Goal: Task Accomplishment & Management: Manage account settings

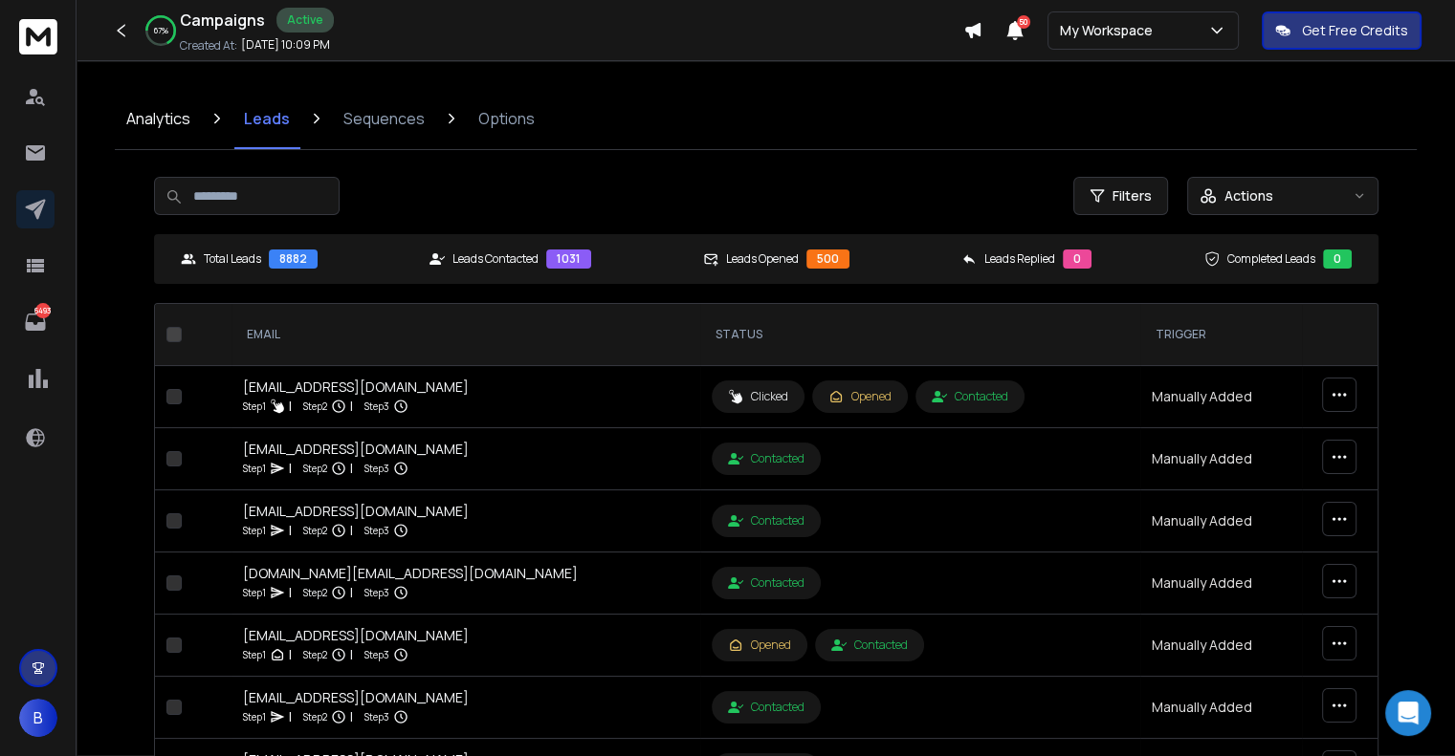
click at [176, 122] on p "Analytics" at bounding box center [158, 118] width 64 height 23
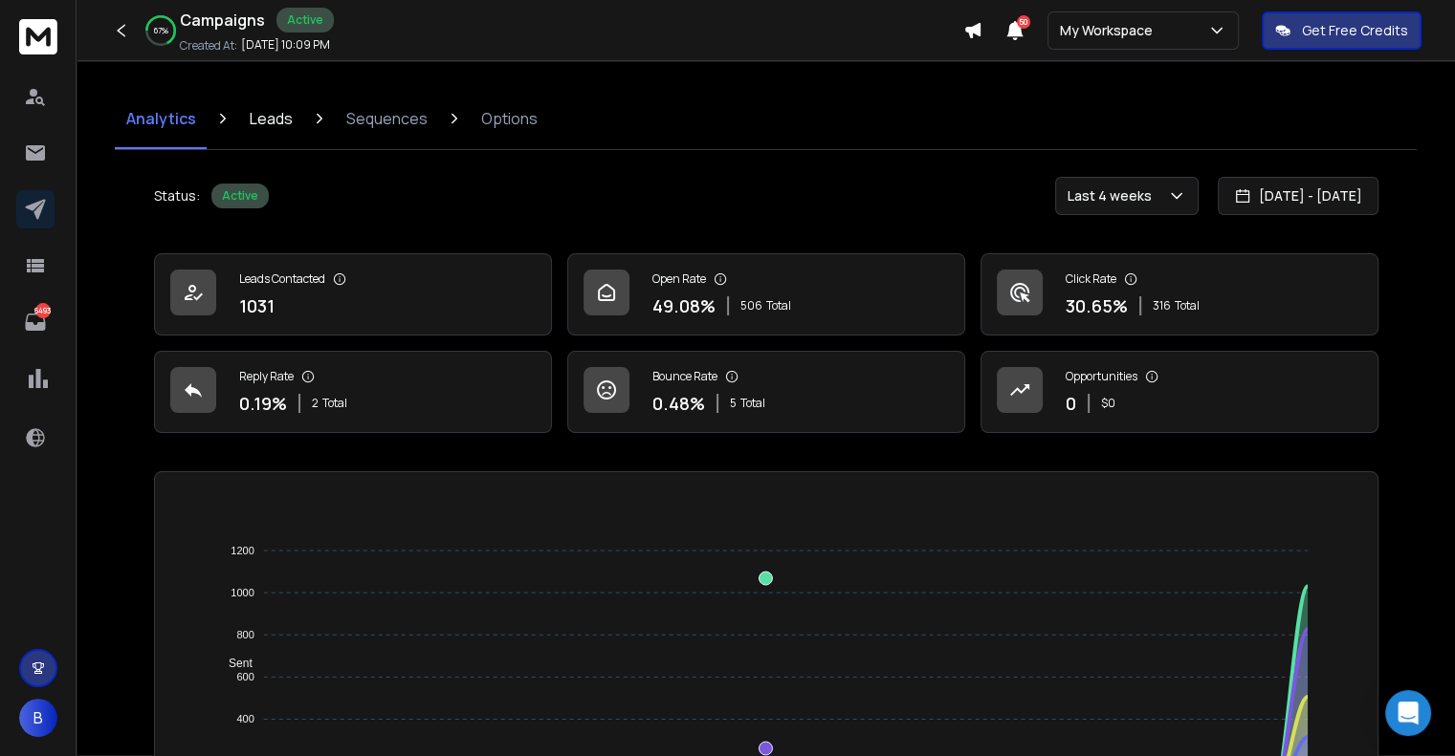
click at [263, 114] on p "Leads" at bounding box center [271, 118] width 43 height 23
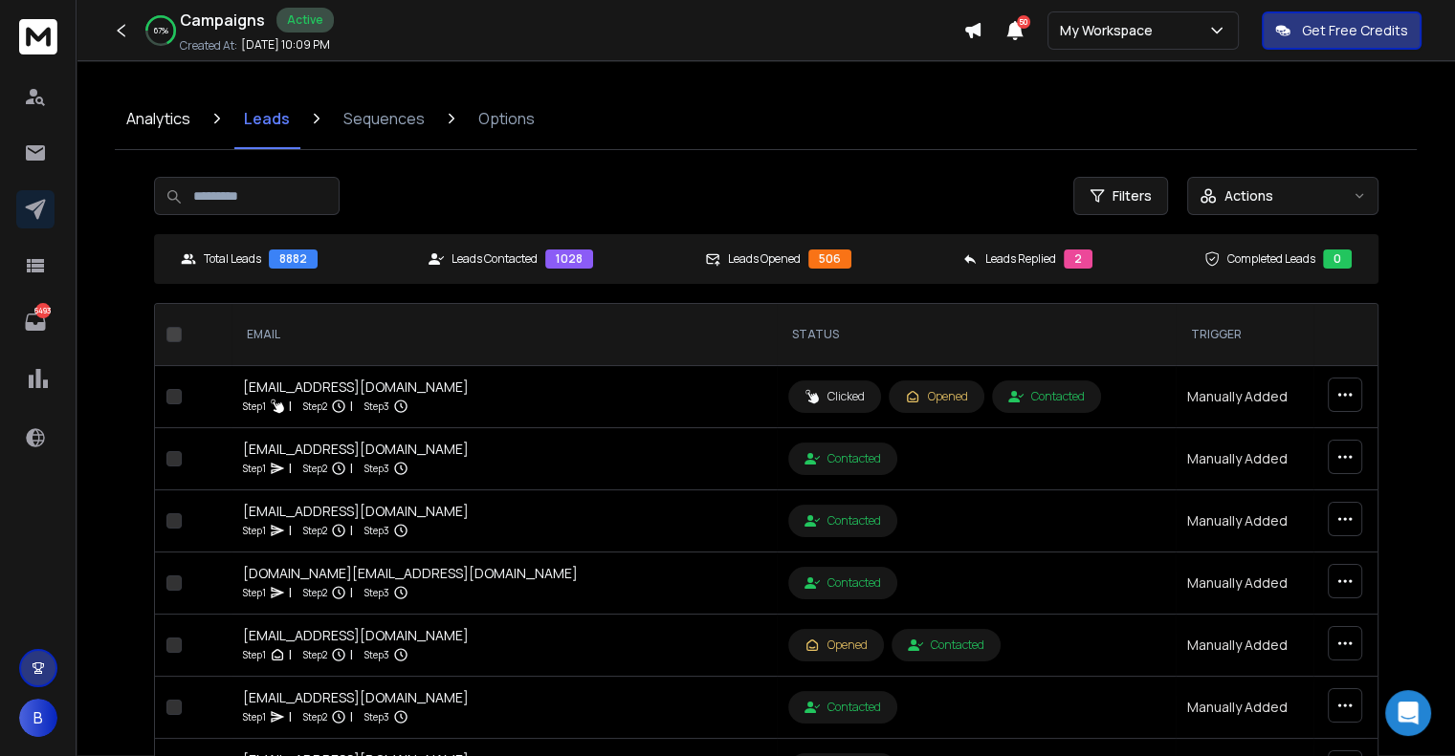
click at [166, 107] on p "Analytics" at bounding box center [158, 118] width 64 height 23
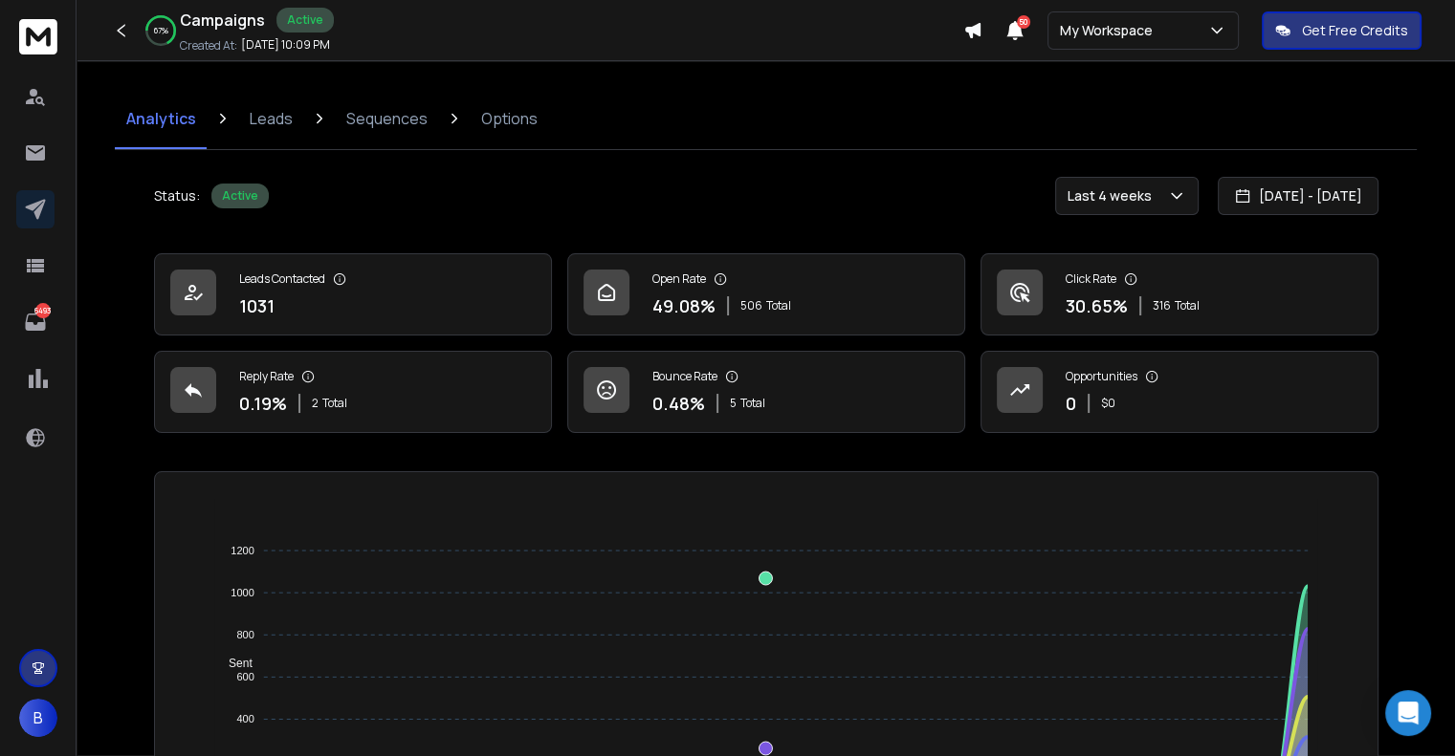
click at [276, 276] on p "Leads Contacted" at bounding box center [282, 279] width 86 height 15
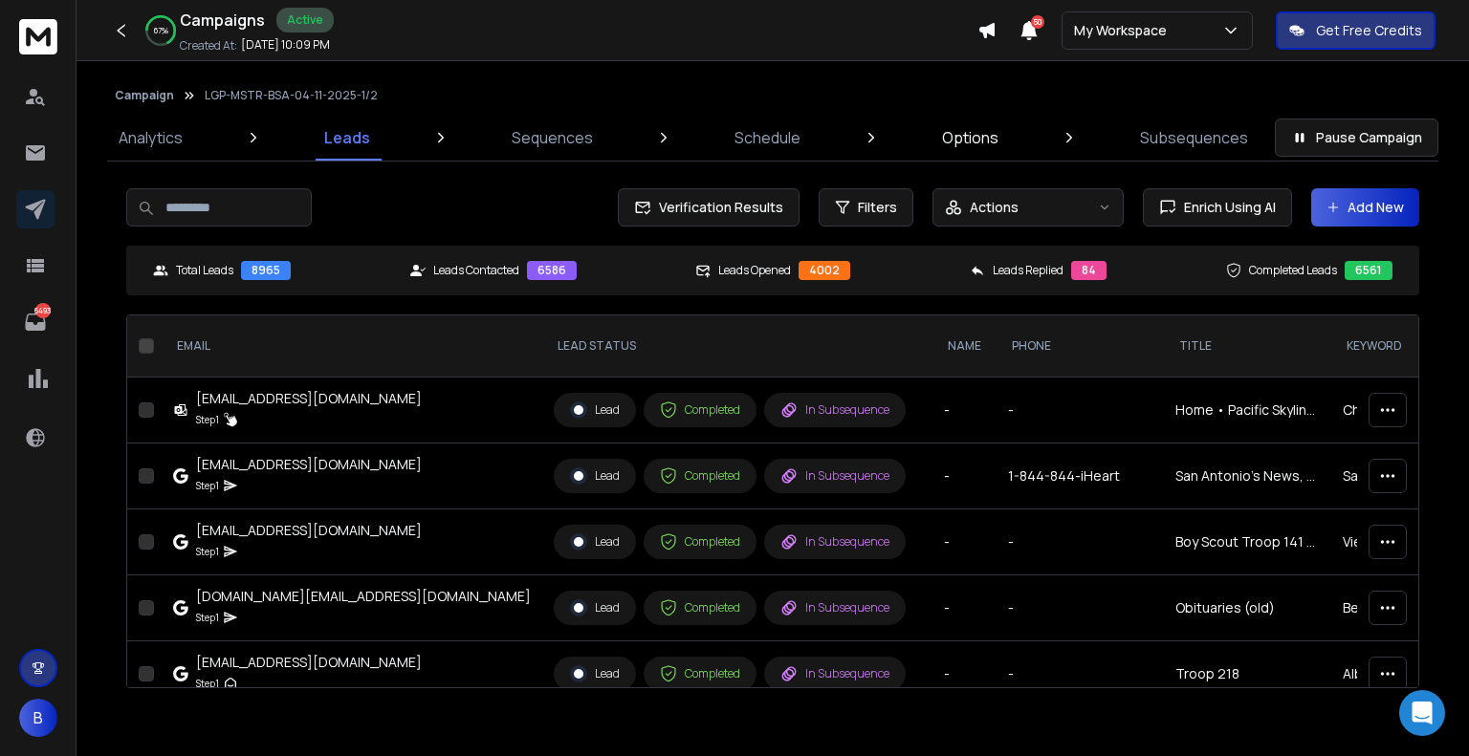
click at [976, 147] on p "Options" at bounding box center [970, 137] width 56 height 23
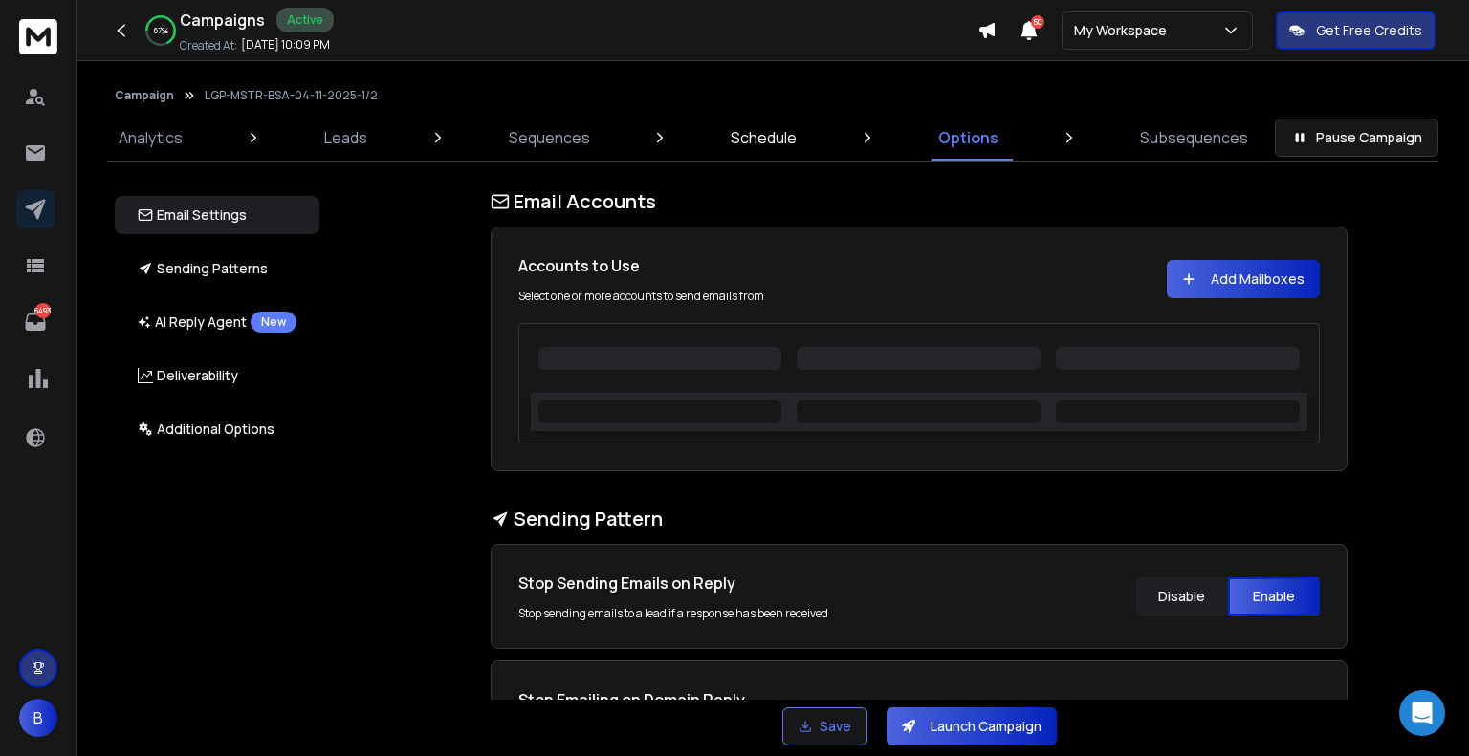
click at [765, 135] on p "Schedule" at bounding box center [764, 137] width 66 height 23
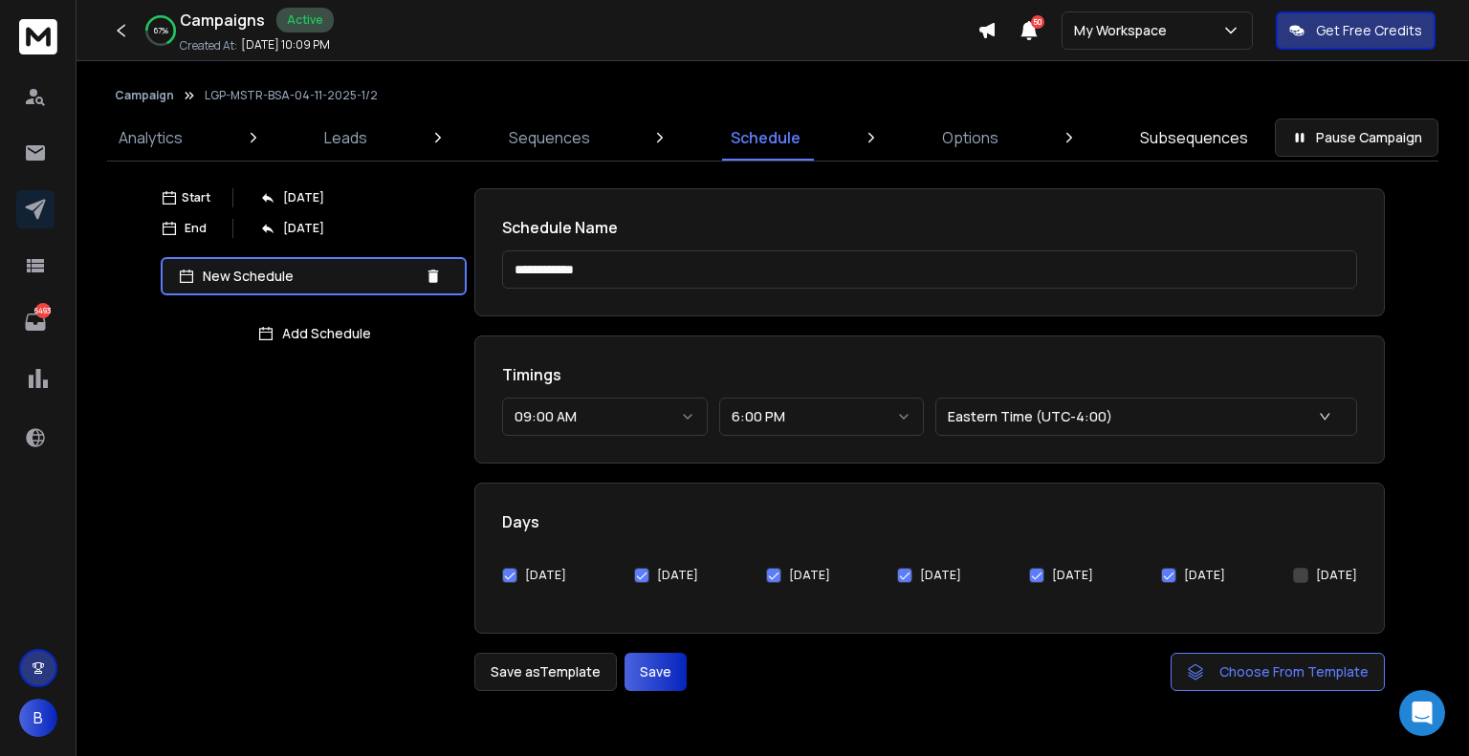
click at [1189, 148] on p "Subsequences" at bounding box center [1194, 137] width 108 height 23
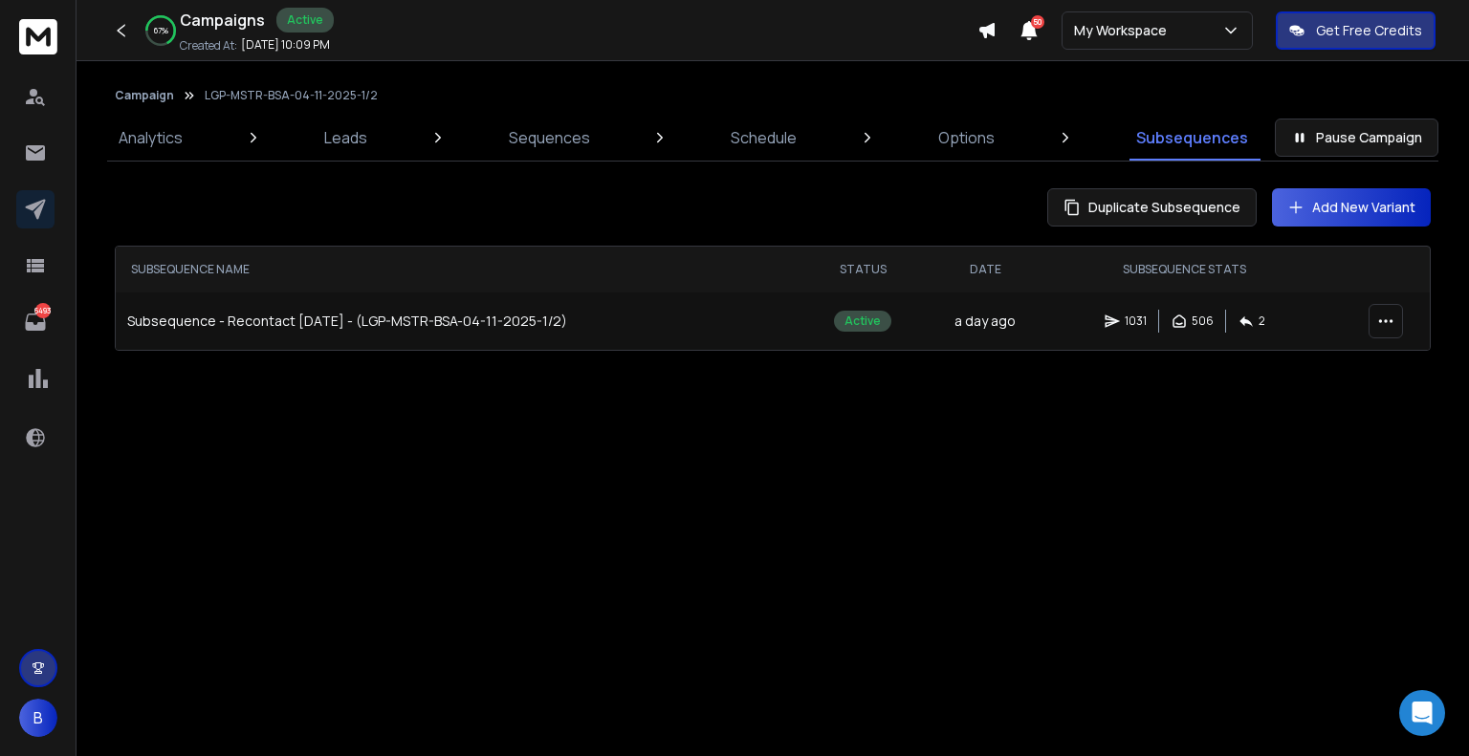
click at [730, 326] on td "Subsequence - Recontact 10/13/2025 - (LGP-MSTR-BSA-04-11-2025-1/2)" at bounding box center [460, 321] width 688 height 57
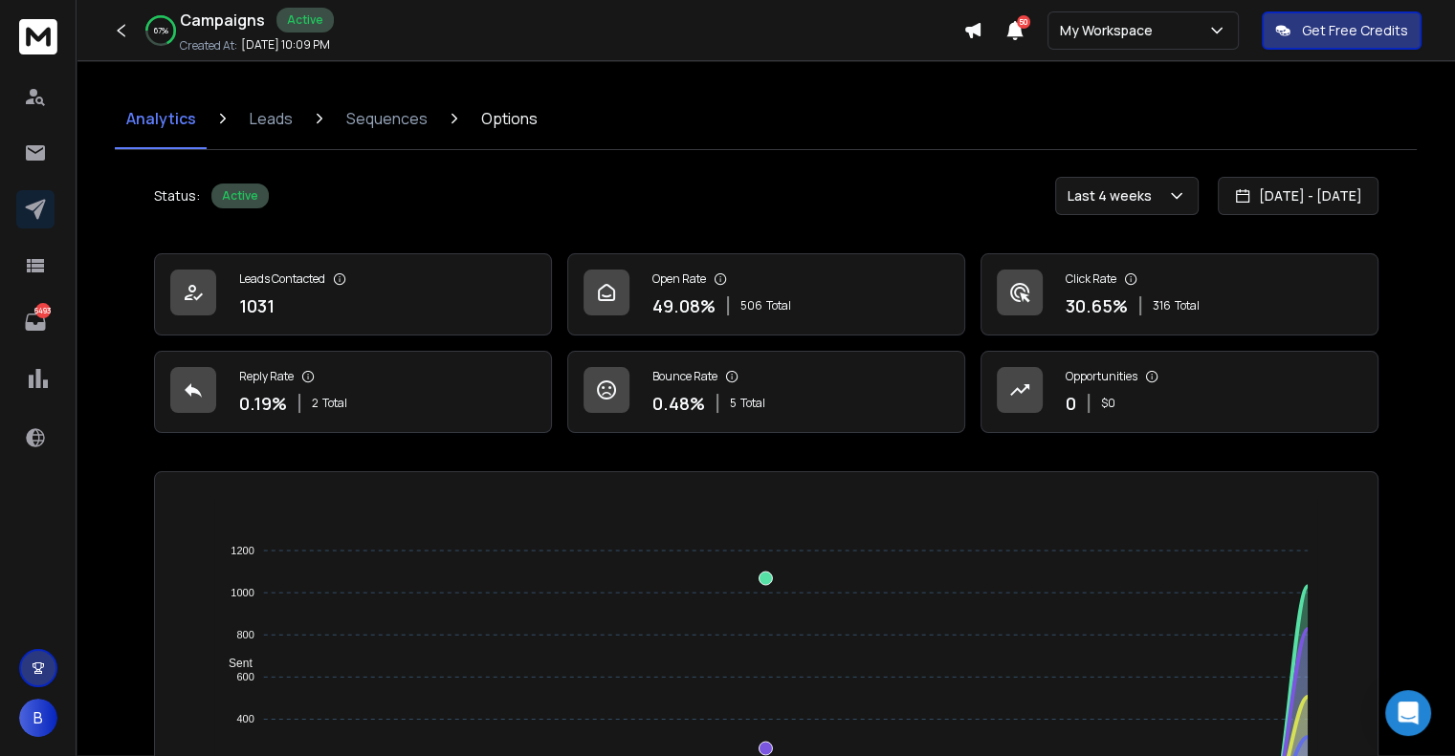
click at [505, 126] on p "Options" at bounding box center [509, 118] width 56 height 23
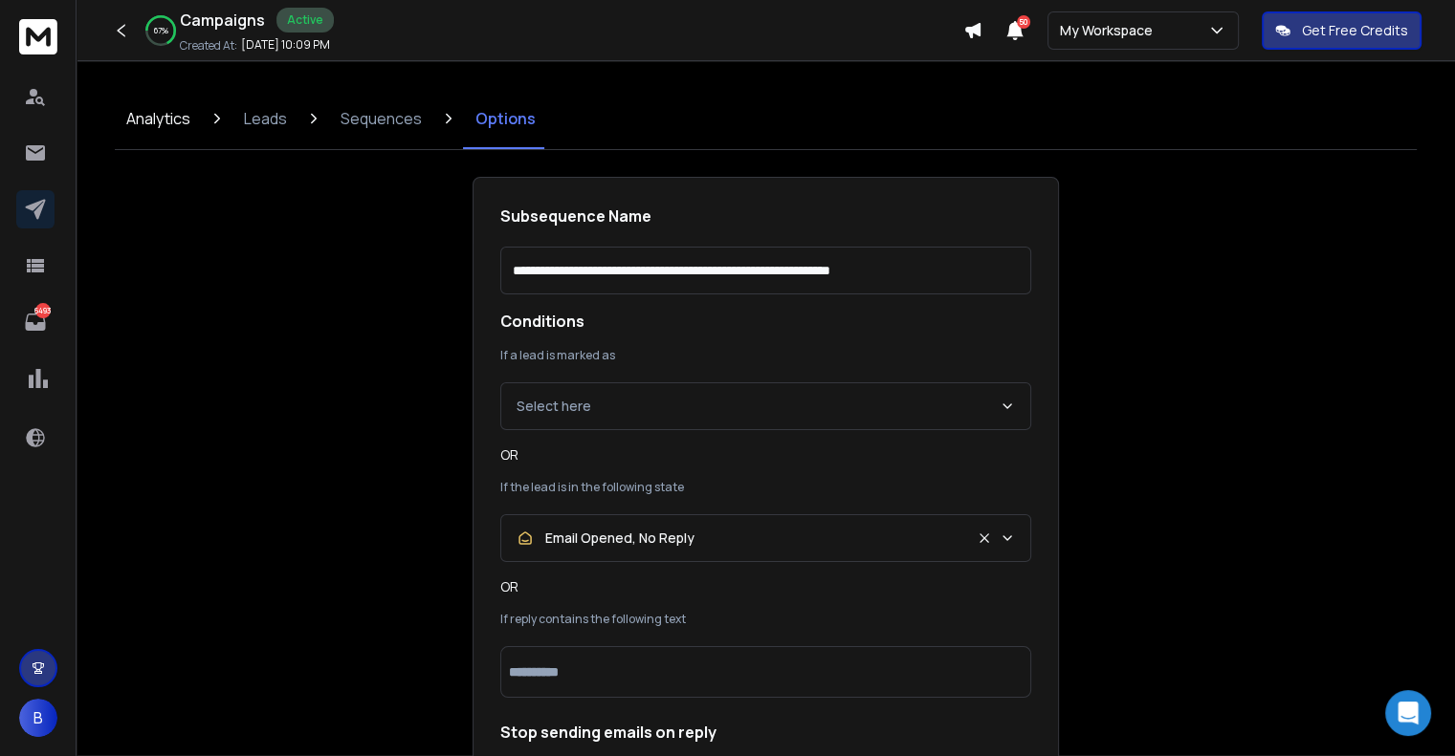
click at [162, 126] on p "Analytics" at bounding box center [158, 118] width 64 height 23
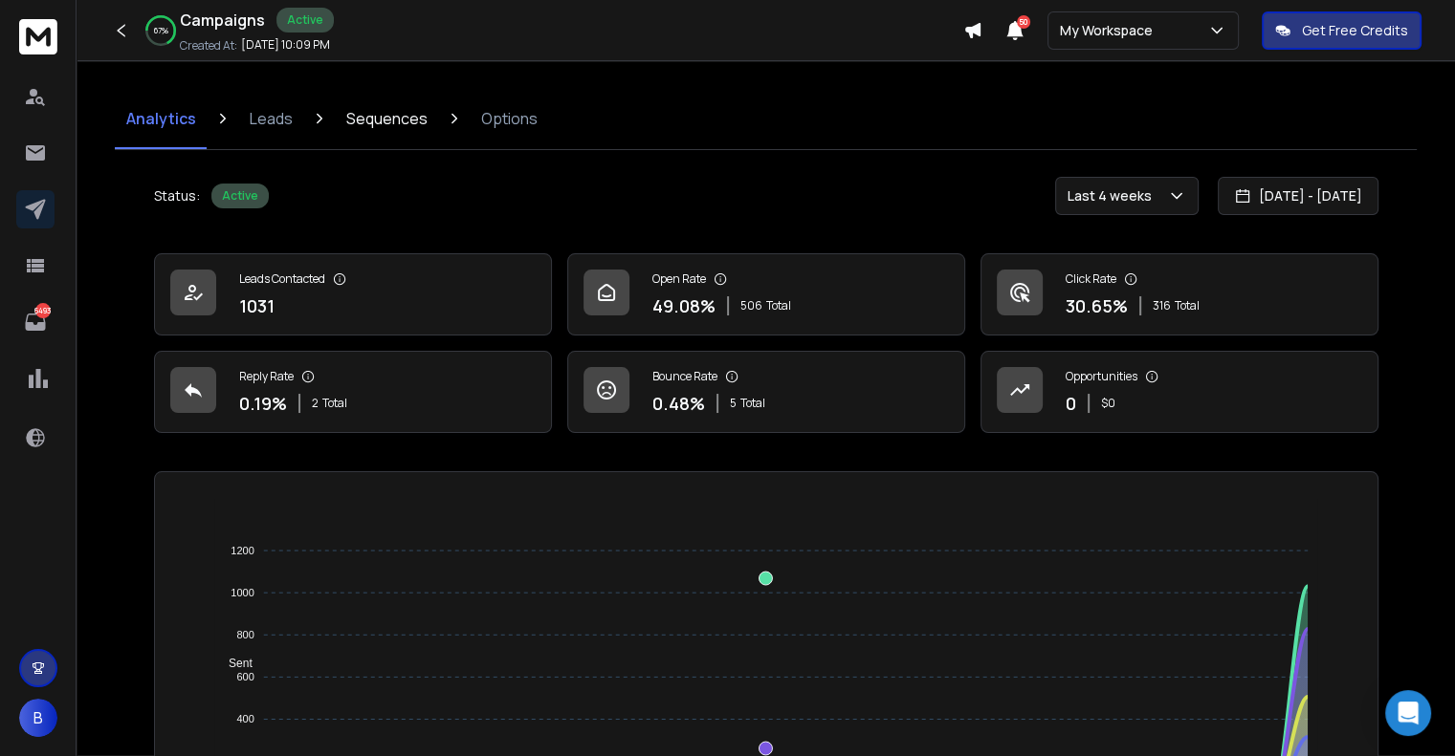
click at [403, 121] on p "Sequences" at bounding box center [386, 118] width 81 height 23
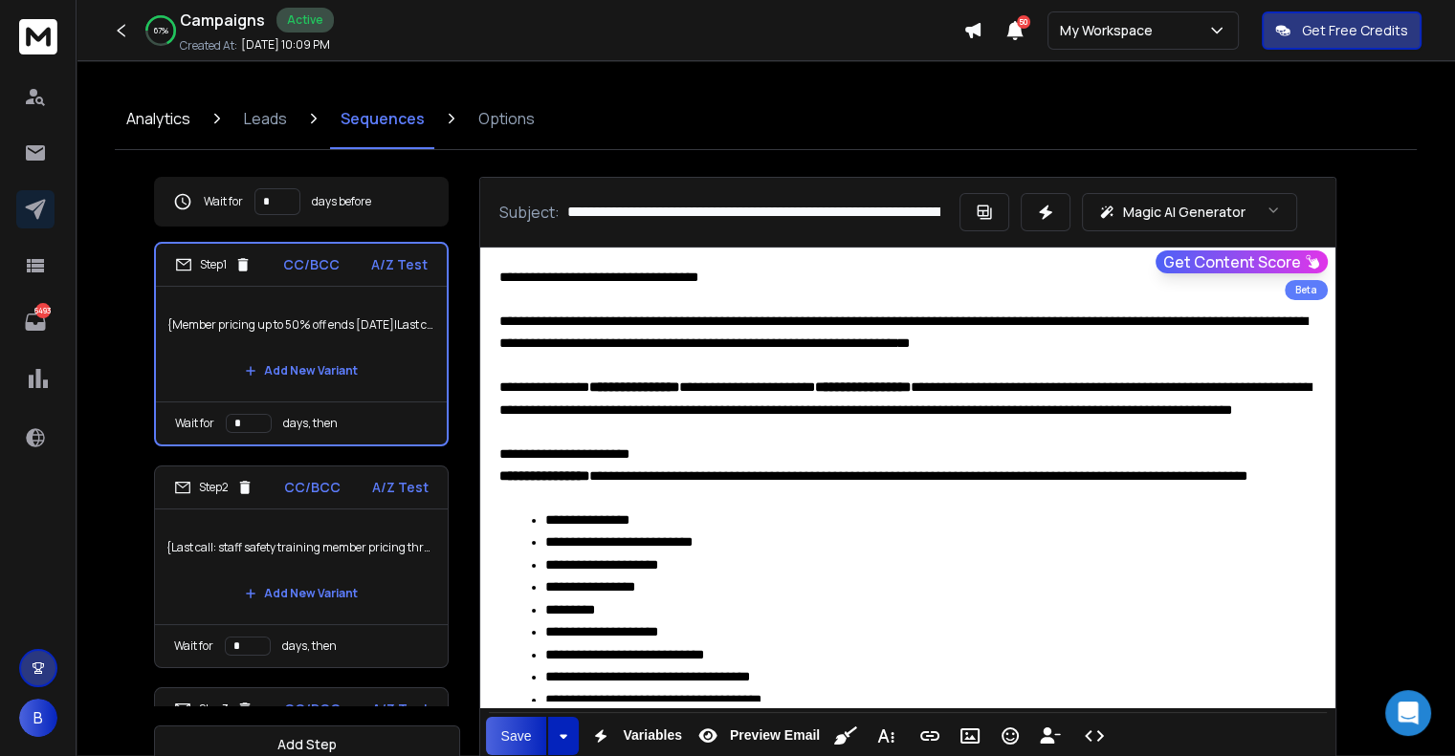
click at [153, 110] on p "Analytics" at bounding box center [158, 118] width 64 height 23
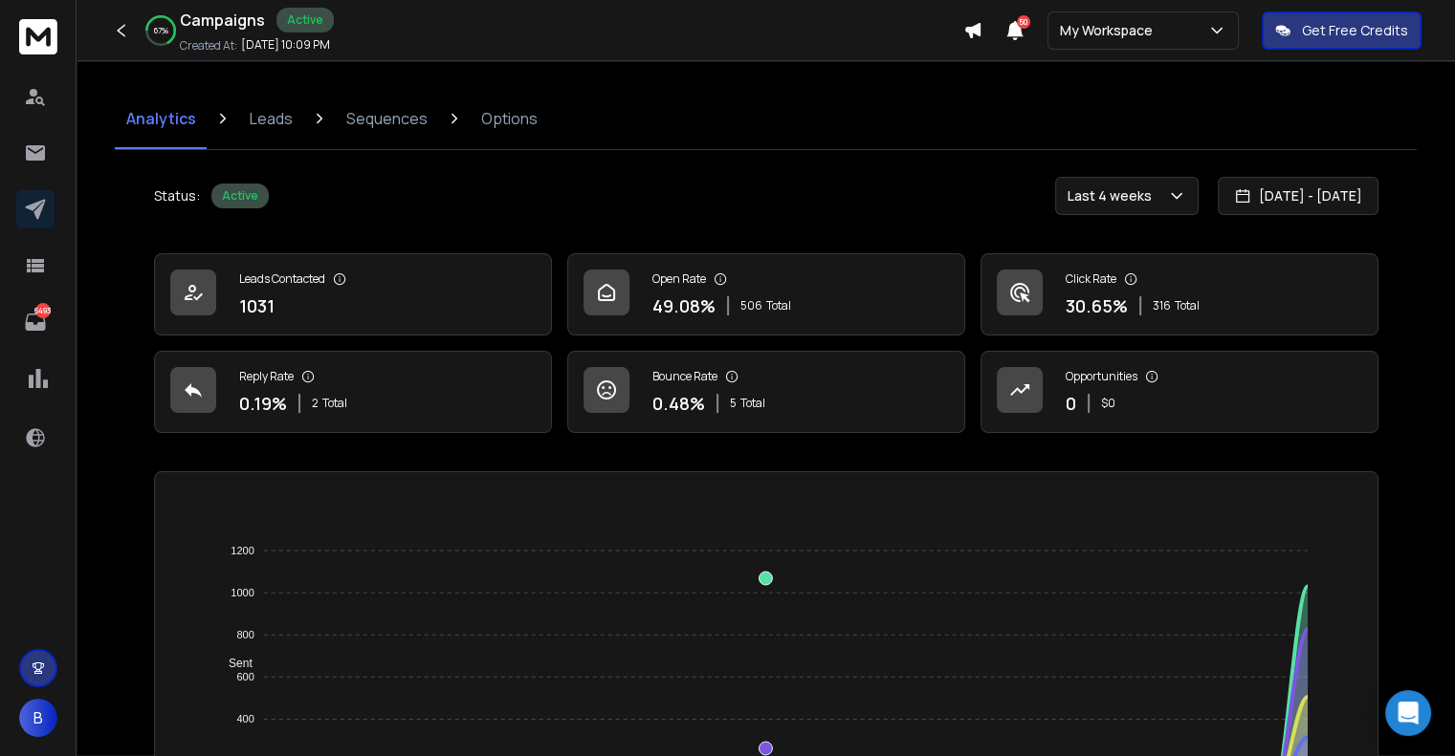
click at [314, 286] on div "Leads Contacted" at bounding box center [292, 279] width 107 height 19
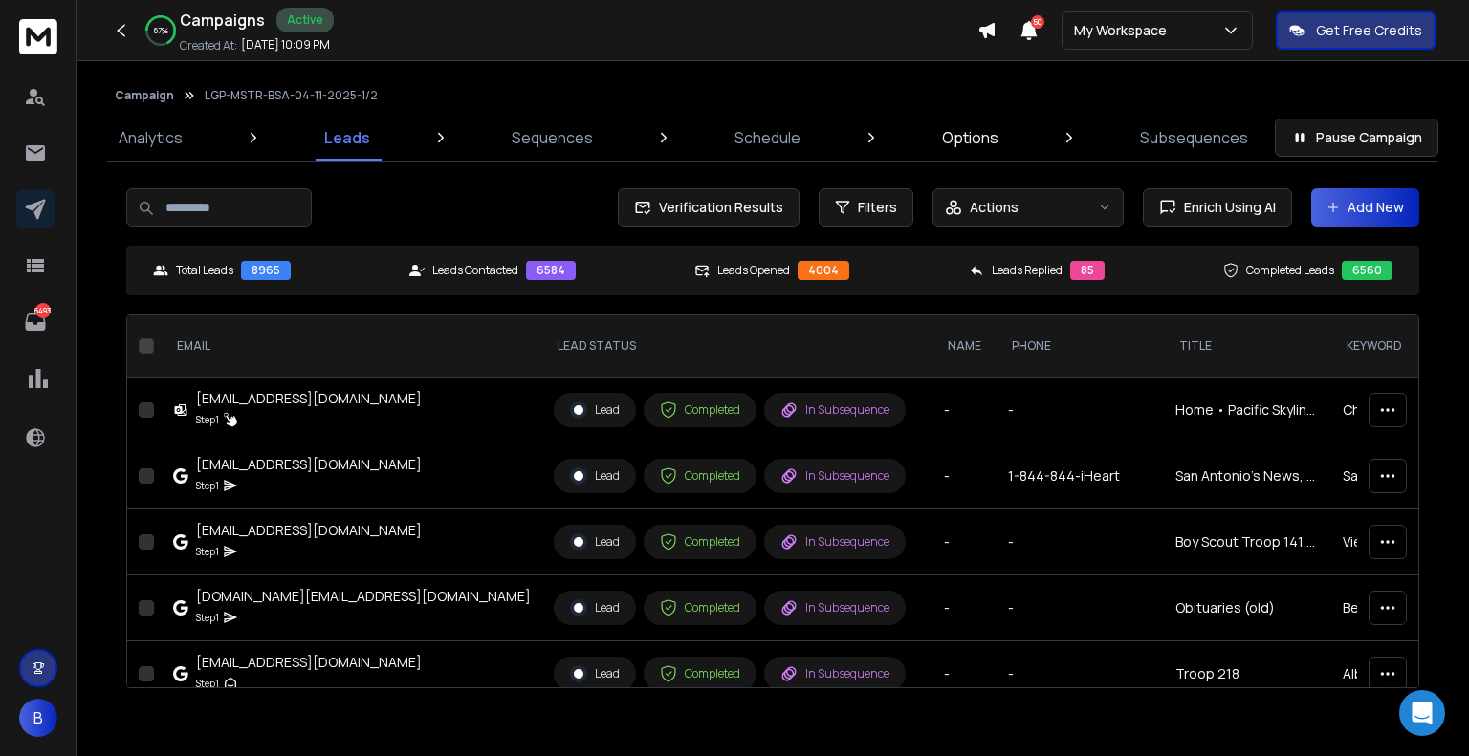
click at [945, 137] on p "Options" at bounding box center [970, 137] width 56 height 23
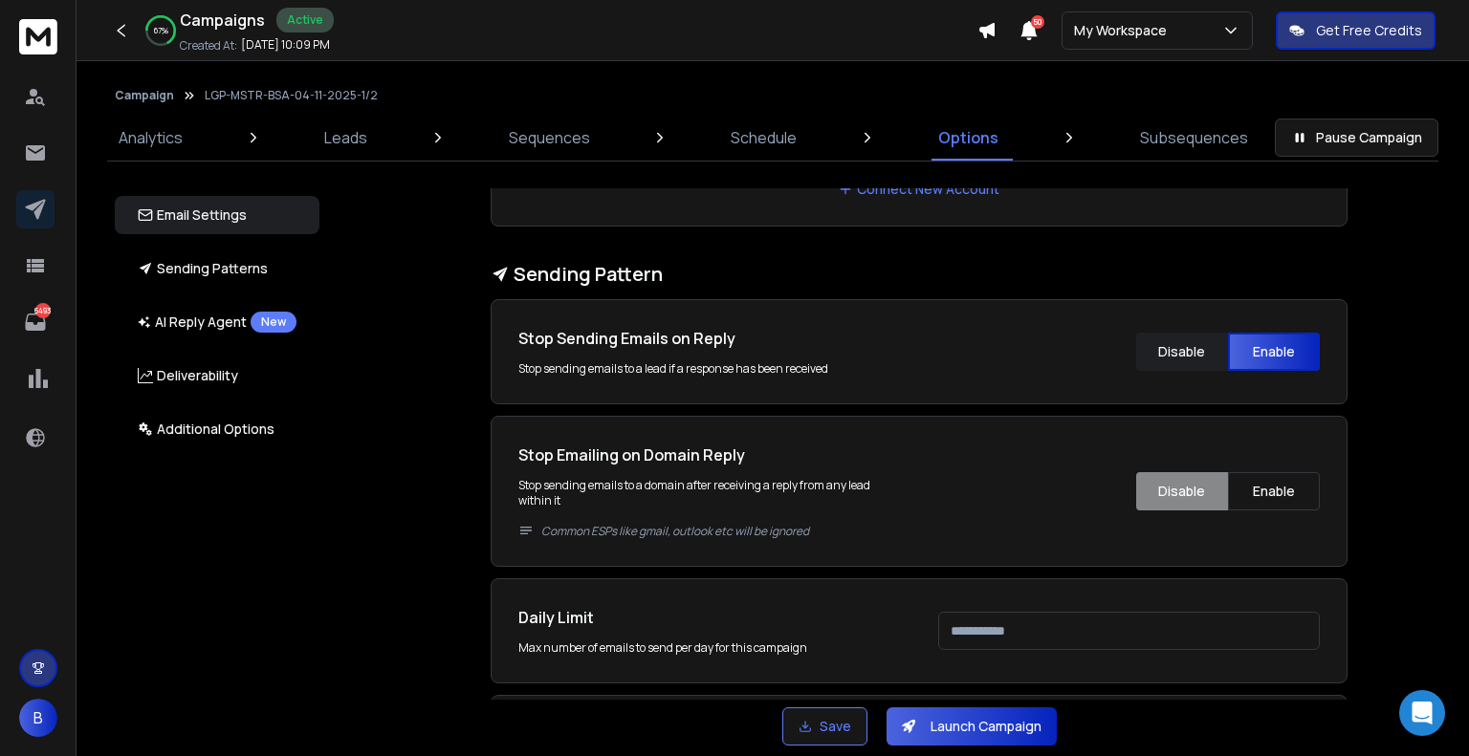
scroll to position [564, 0]
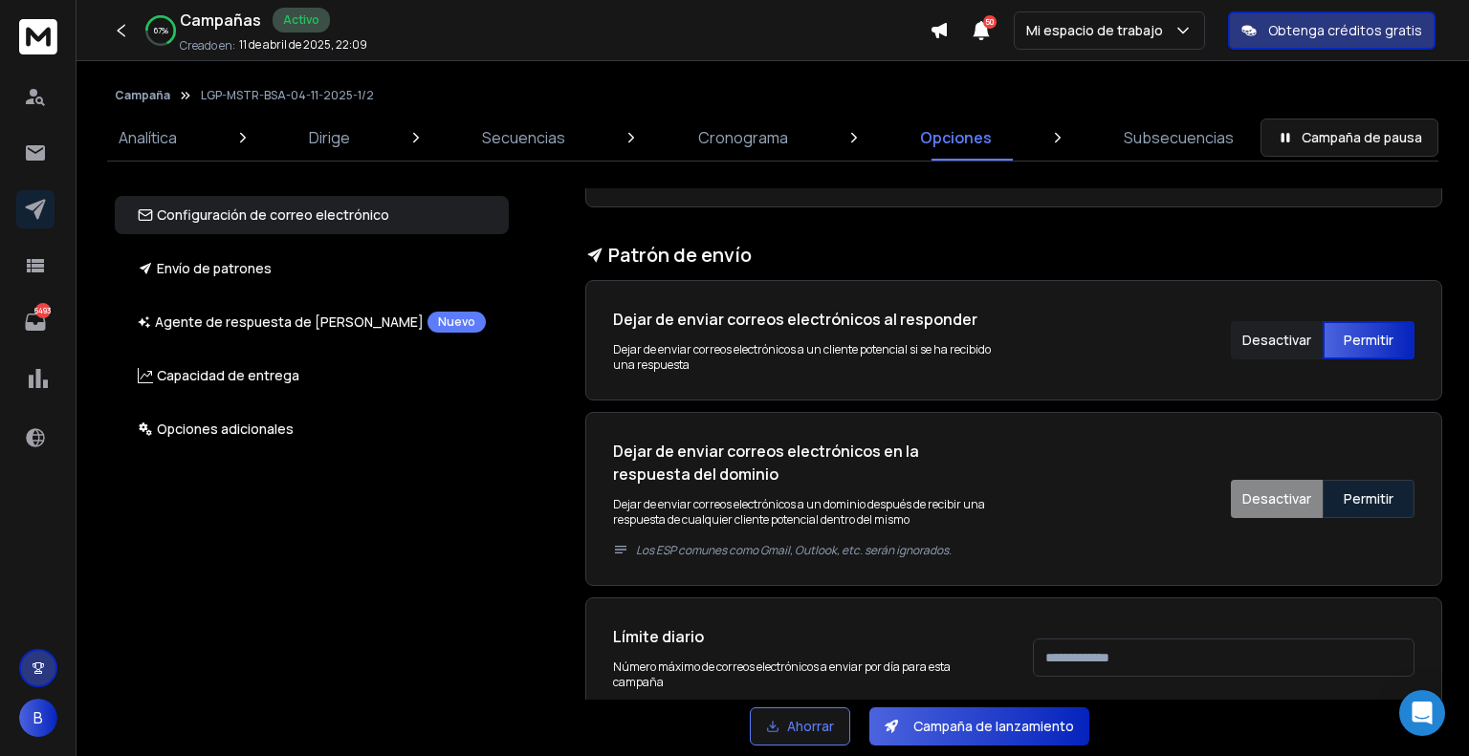
click at [1344, 505] on font "Permitir" at bounding box center [1369, 499] width 50 height 18
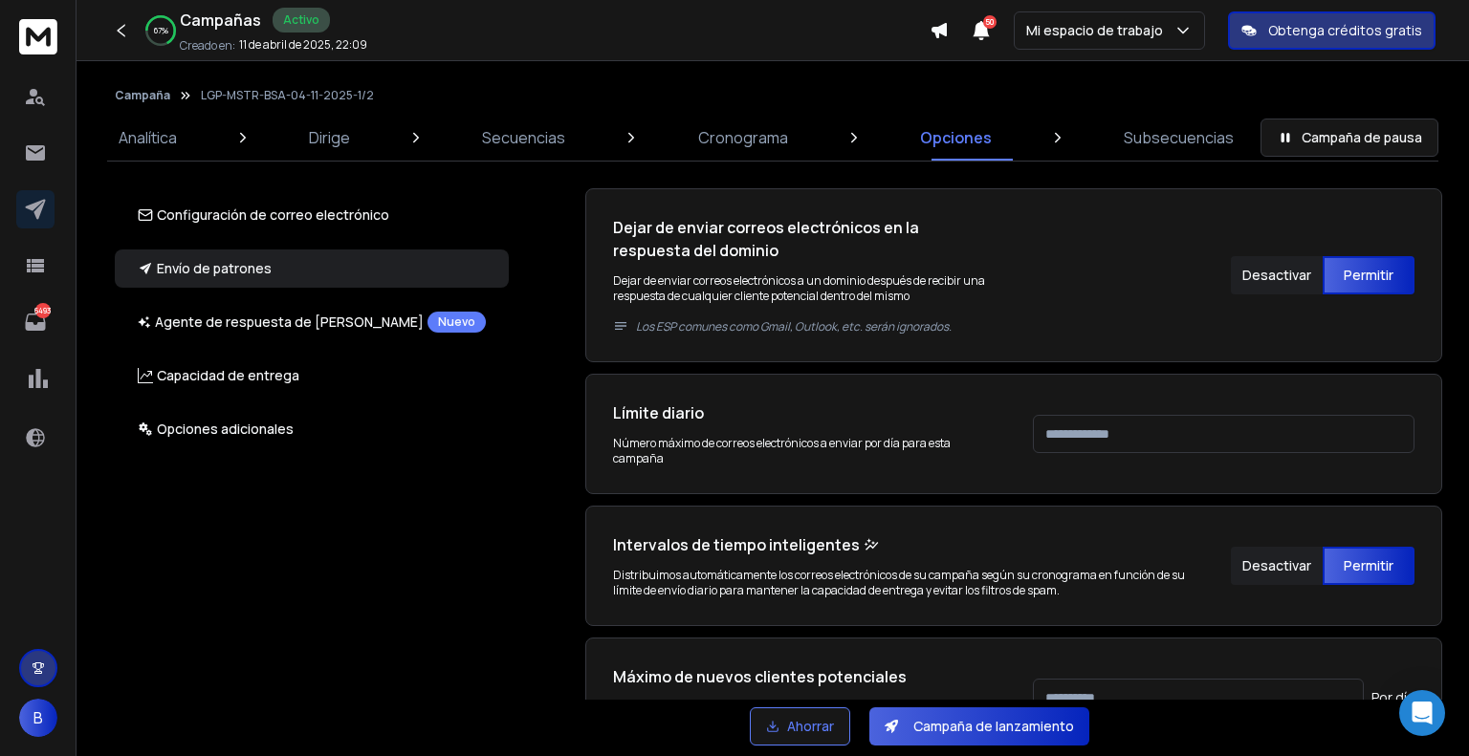
scroll to position [790, 0]
click at [1117, 437] on input "****" at bounding box center [1224, 432] width 382 height 38
type input "*"
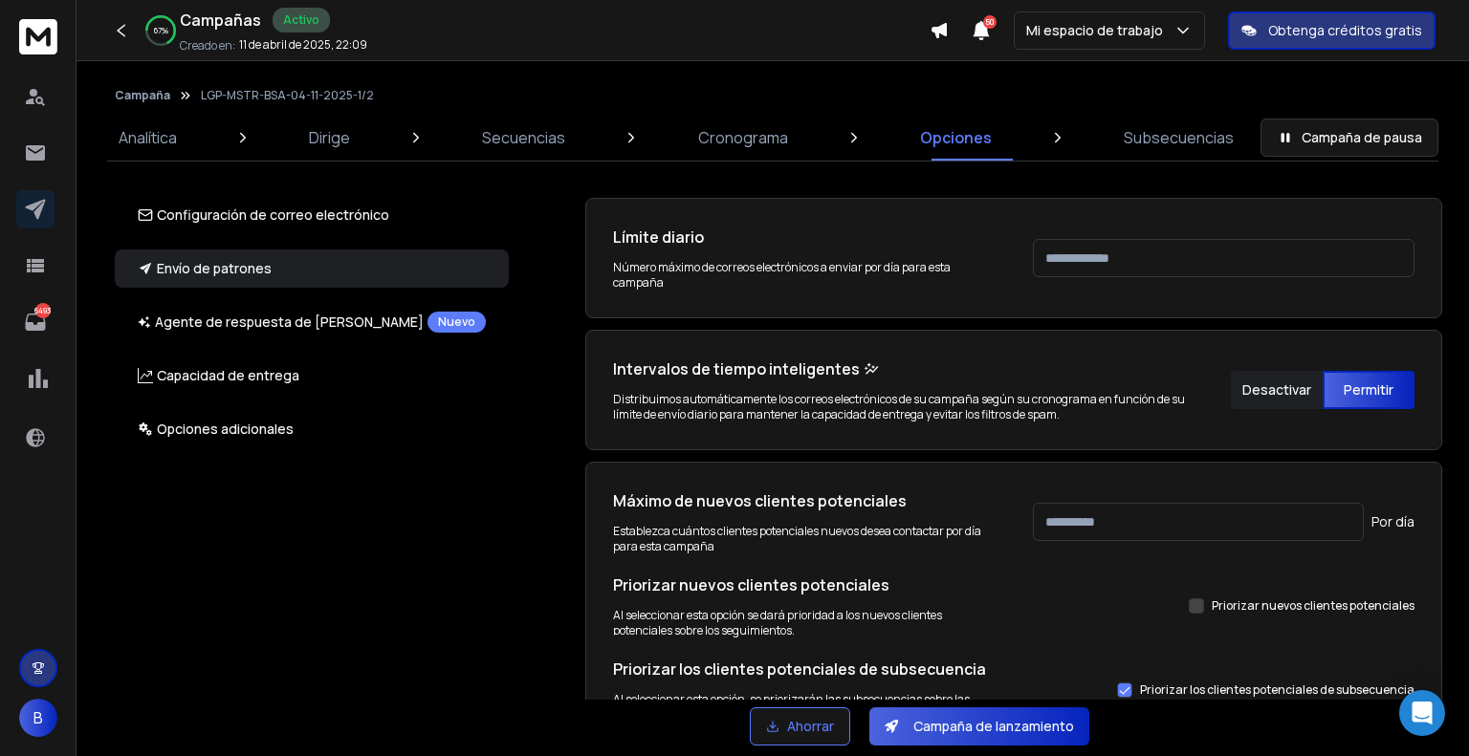
scroll to position [977, 0]
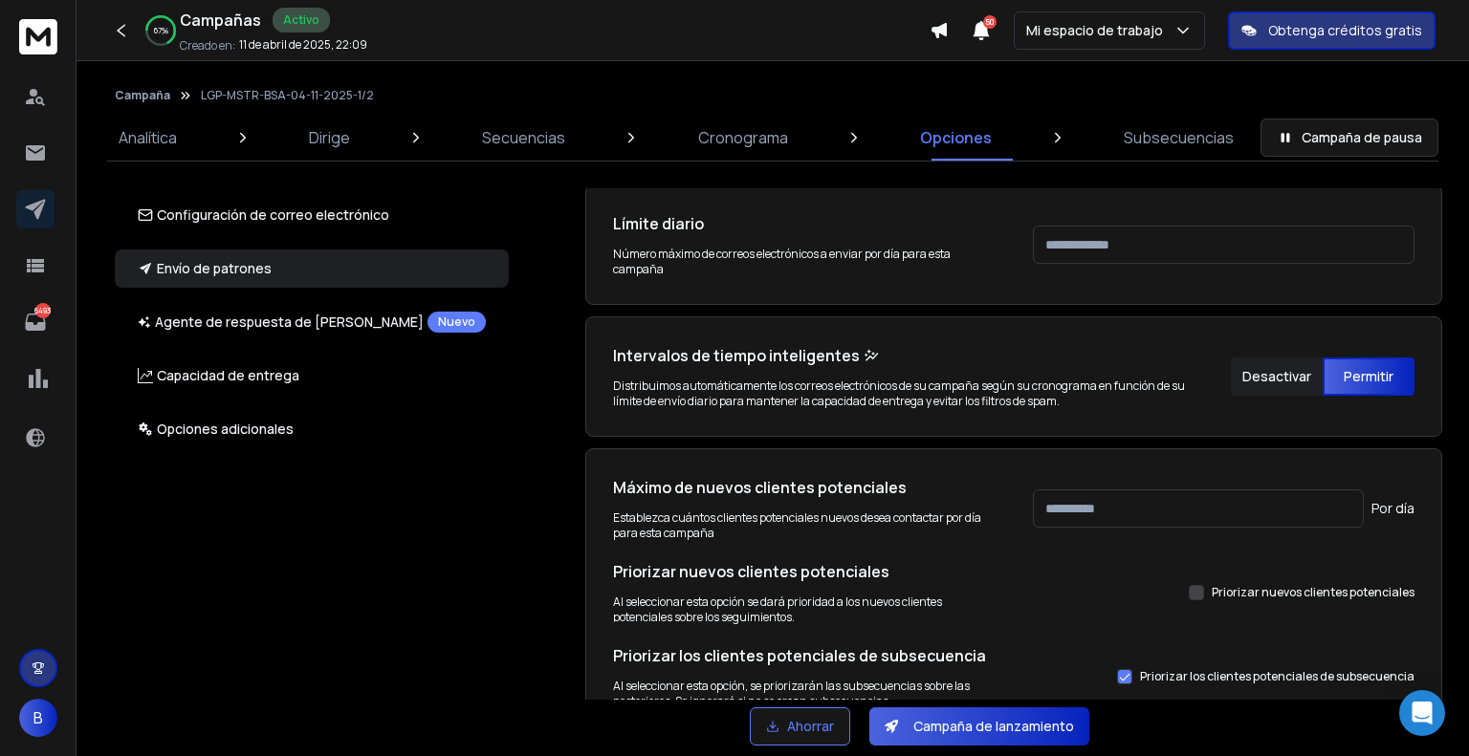
type input "****"
click at [1068, 512] on input "****" at bounding box center [1198, 509] width 331 height 38
type input "*"
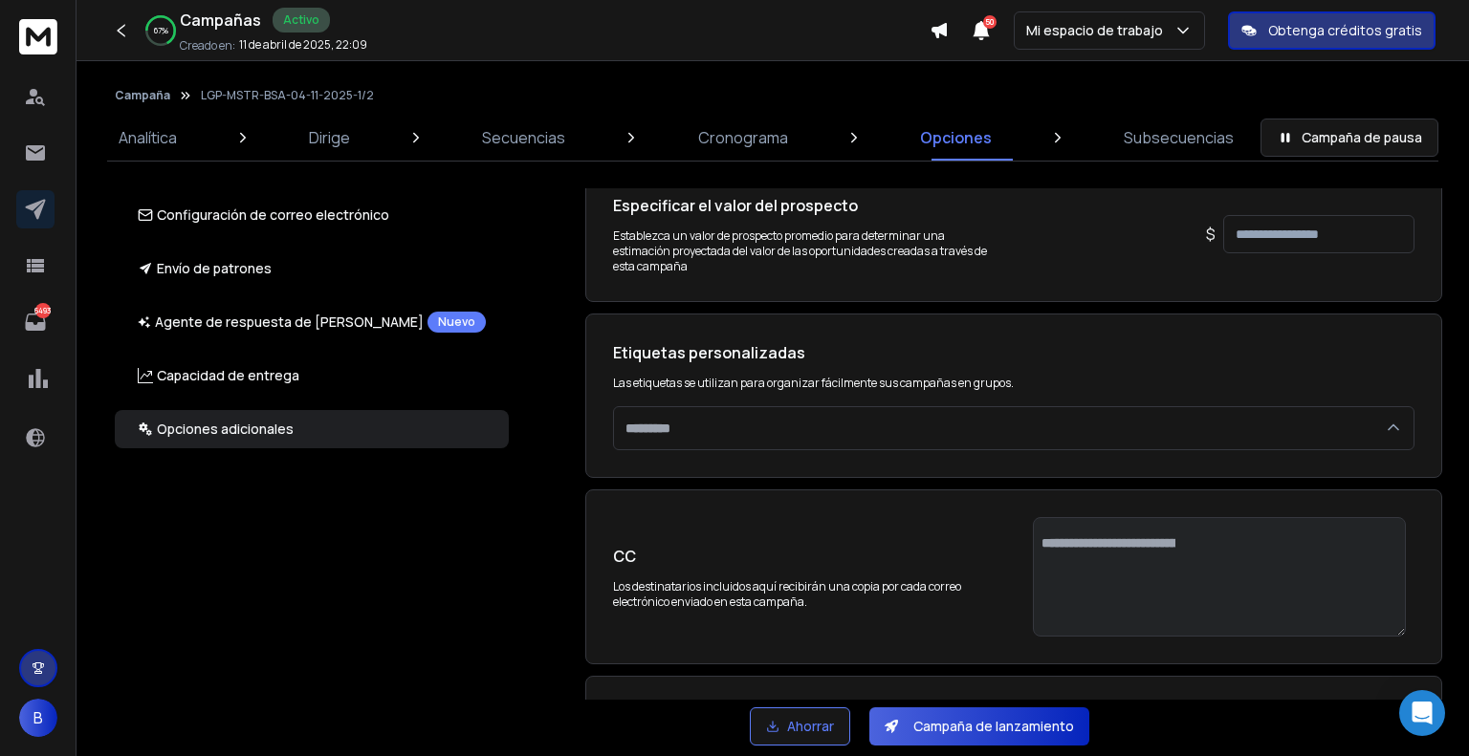
scroll to position [4043, 0]
type input "****"
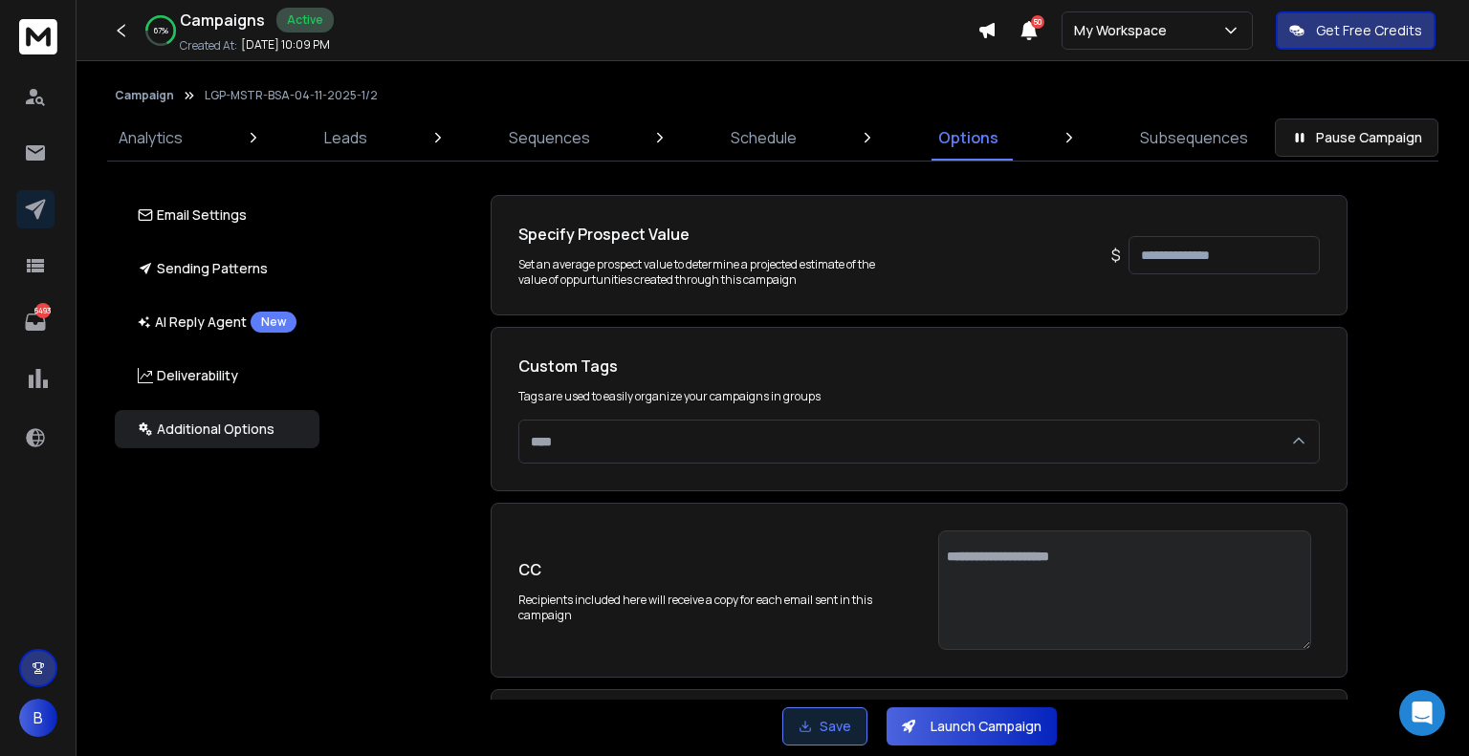
click at [820, 726] on button "Save" at bounding box center [824, 727] width 85 height 38
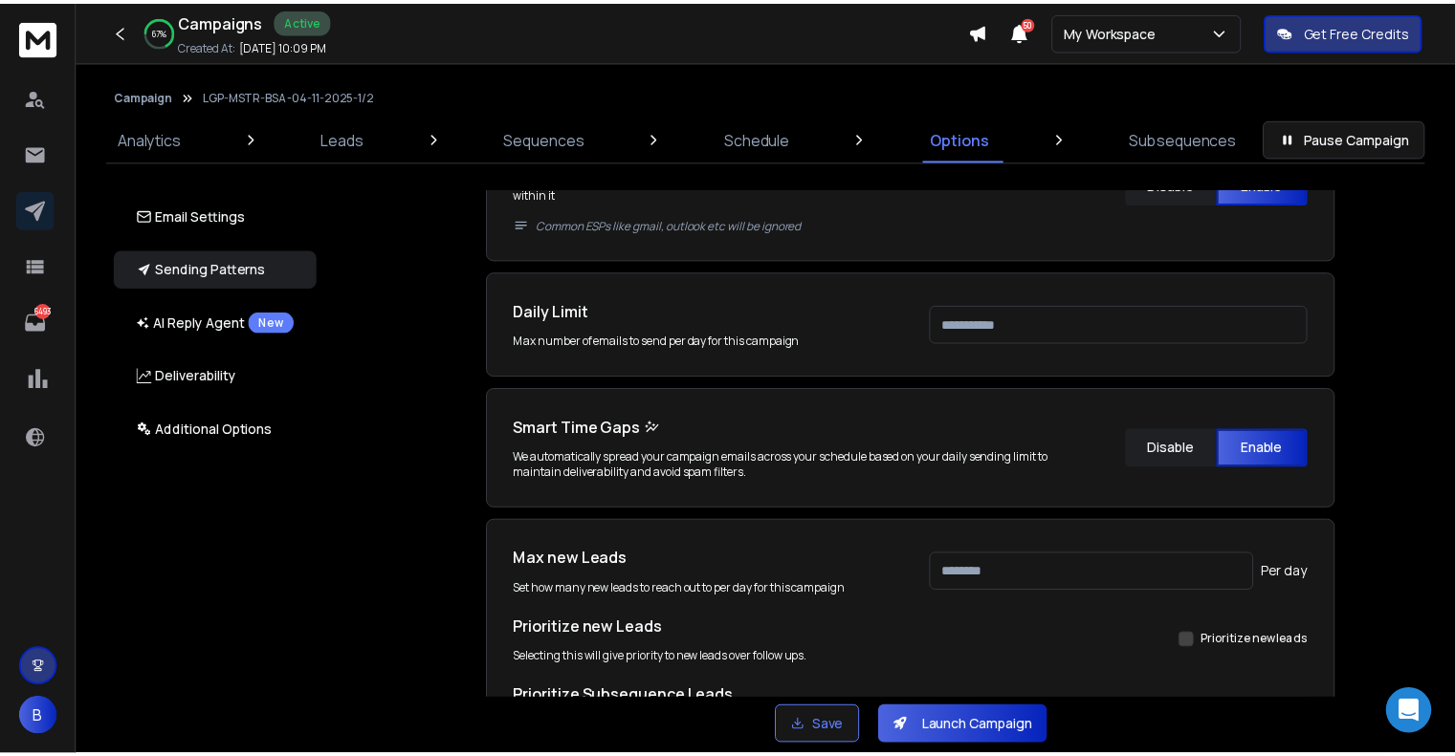
scroll to position [819, 0]
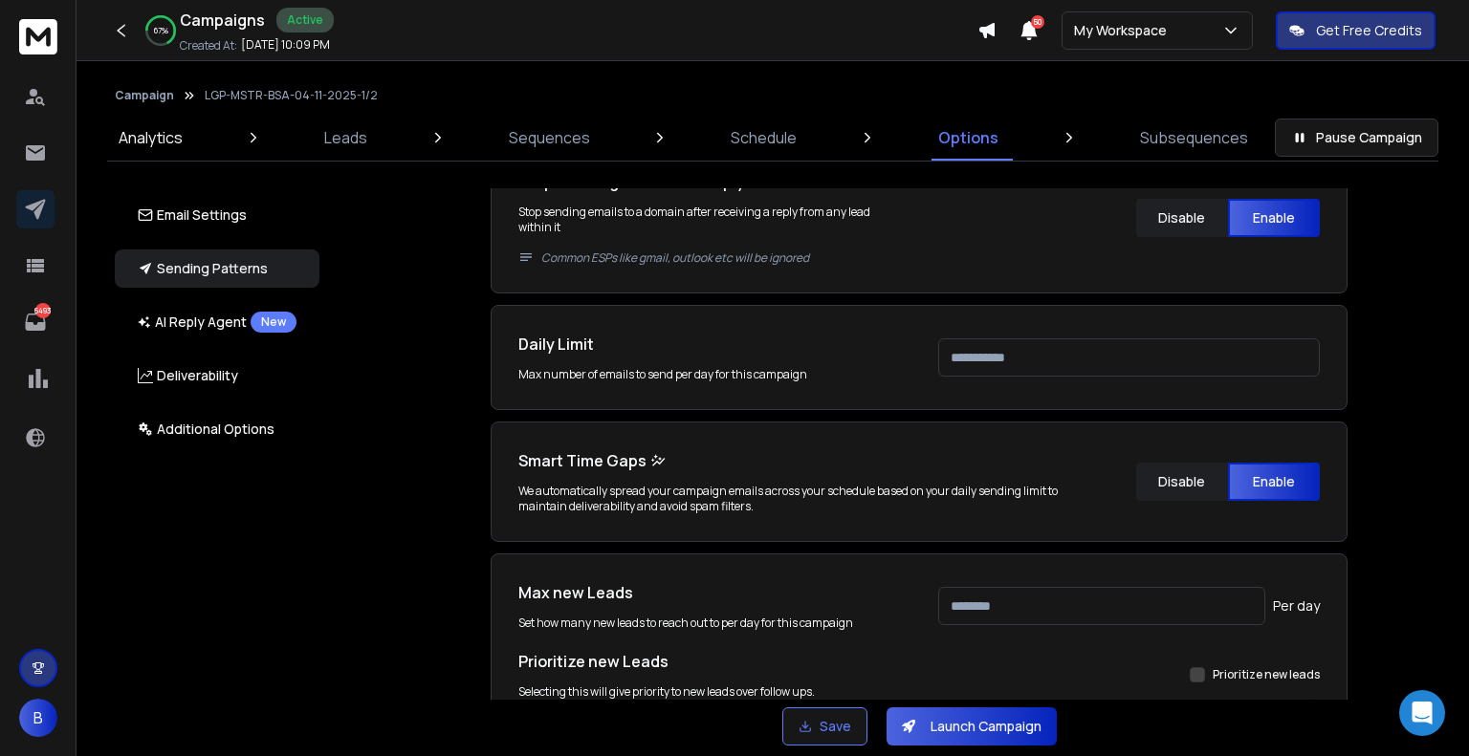
click at [189, 138] on link "Analytics" at bounding box center [150, 138] width 87 height 46
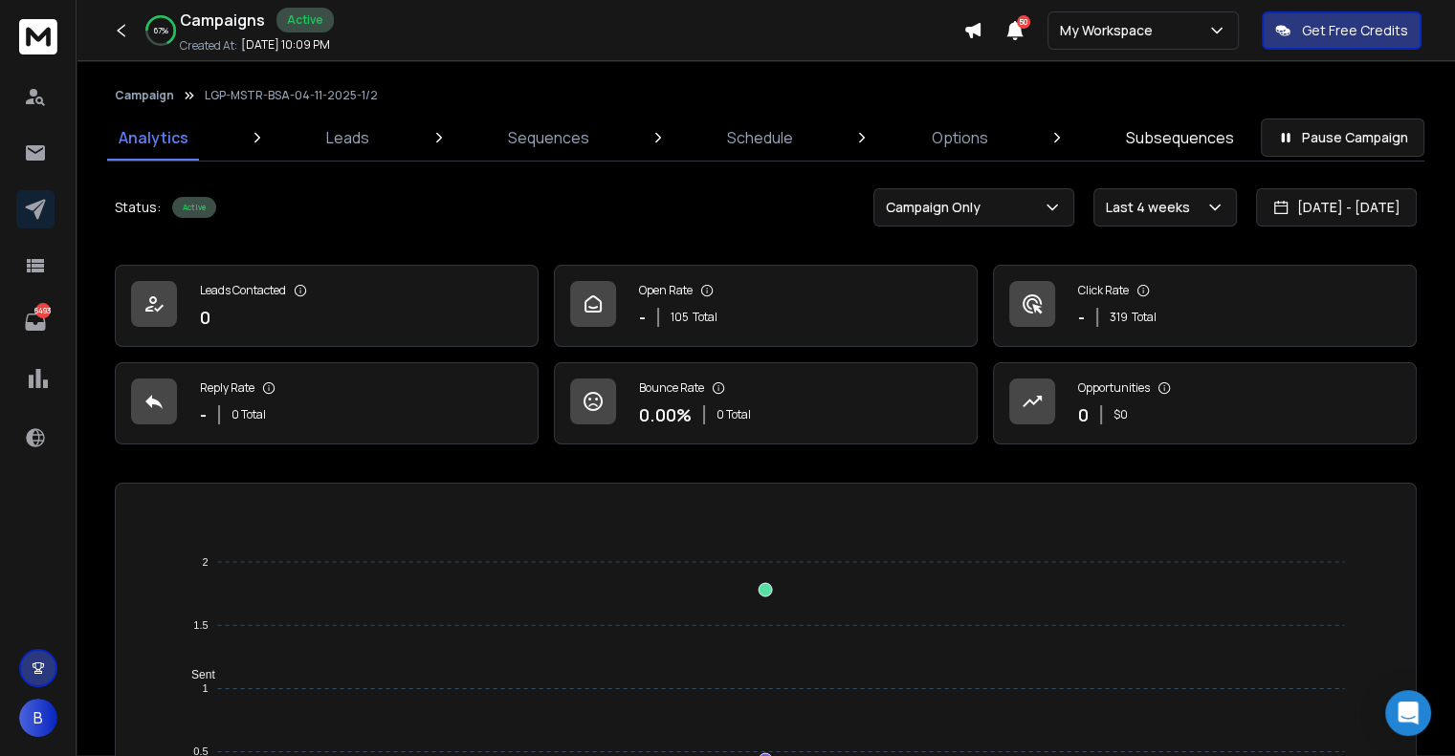
click at [1194, 145] on p "Subsequences" at bounding box center [1180, 137] width 108 height 23
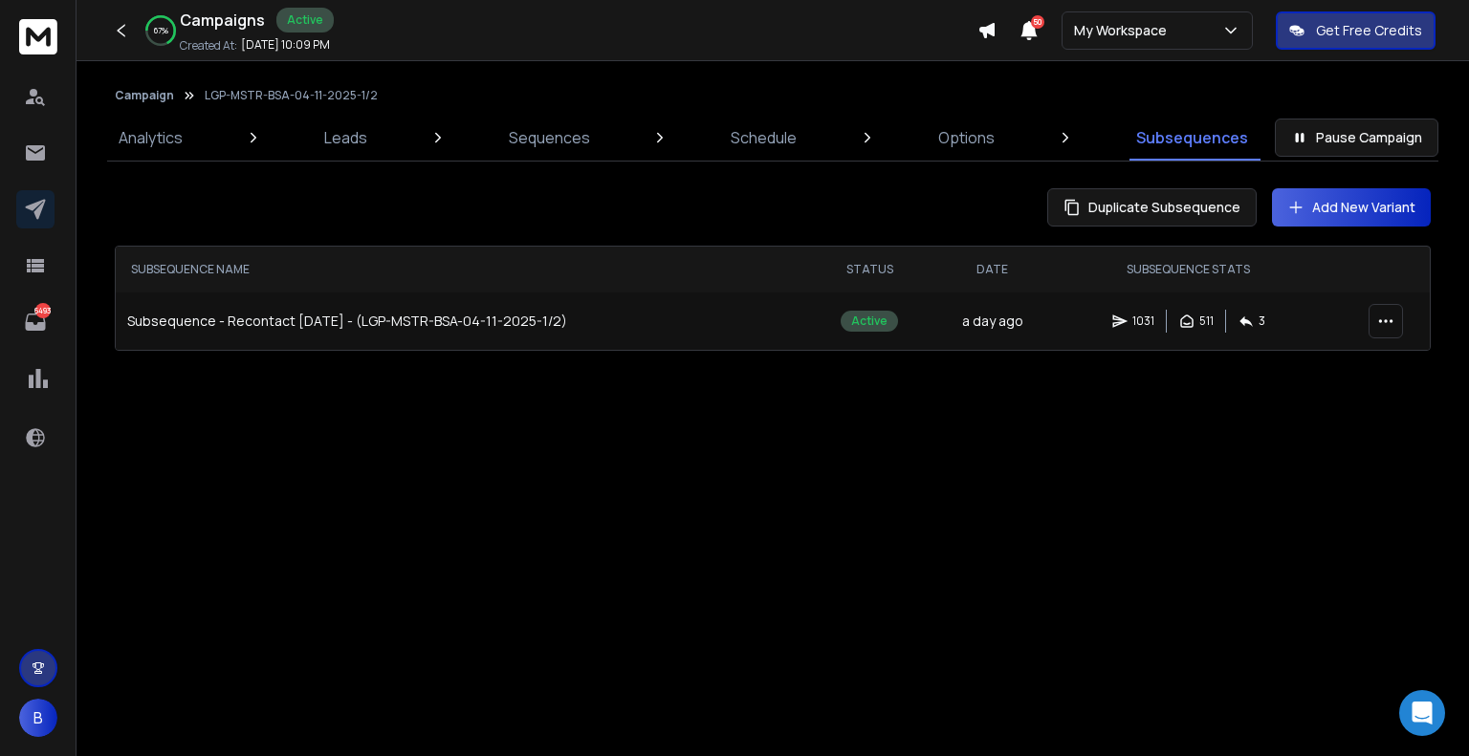
click at [712, 324] on td "Subsequence - Recontact 10/13/2025 - (LGP-MSTR-BSA-04-11-2025-1/2)" at bounding box center [462, 321] width 693 height 57
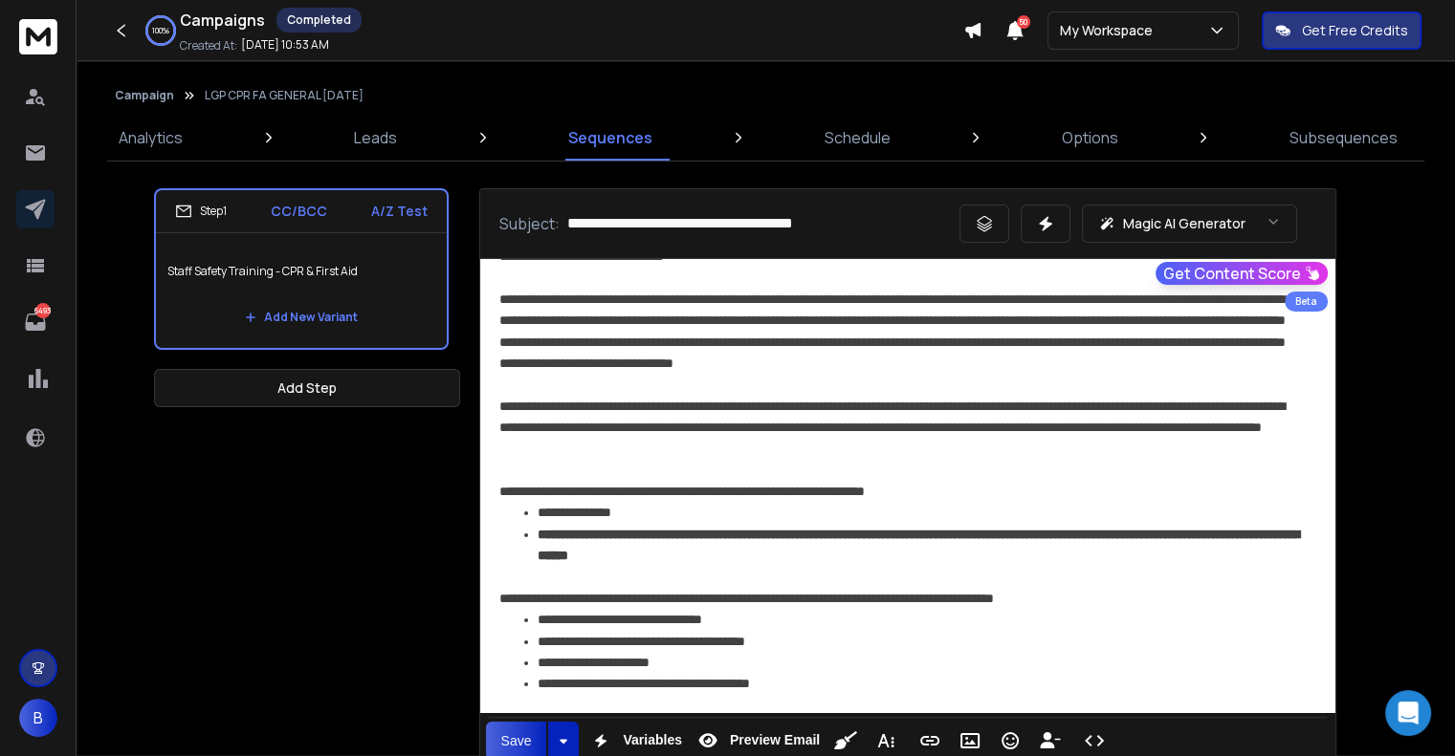
scroll to position [31, 0]
